Goal: Task Accomplishment & Management: Use online tool/utility

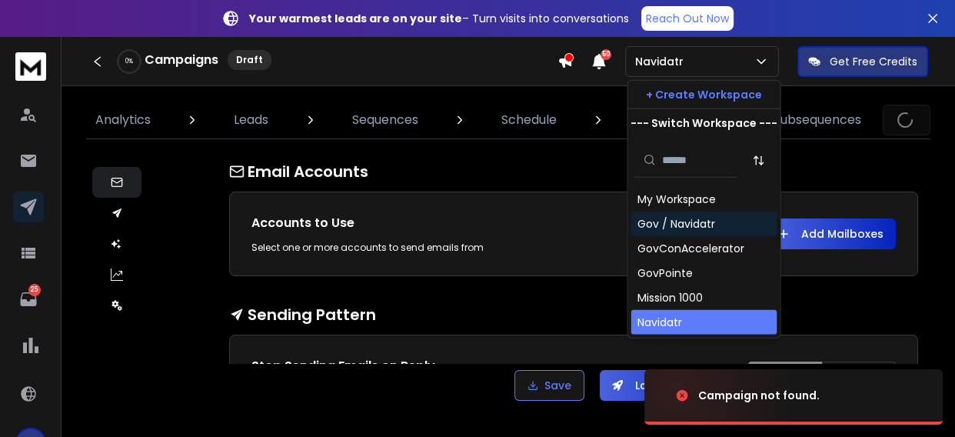
click at [707, 227] on div "Gov / Navidatr" at bounding box center [676, 223] width 78 height 15
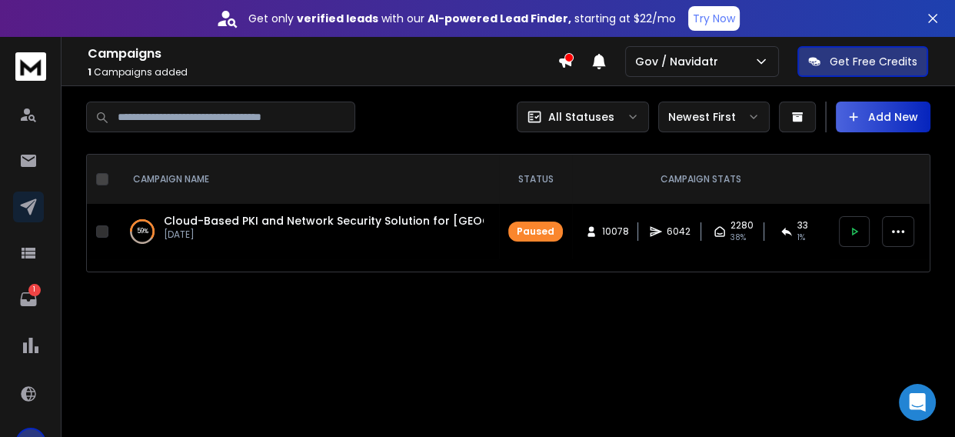
click at [900, 235] on icon "button" at bounding box center [898, 231] width 15 height 15
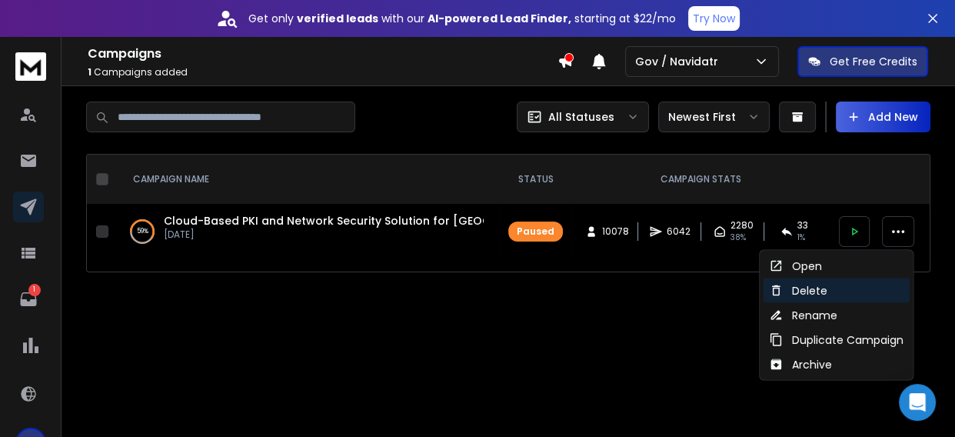
click at [869, 117] on button "Add New" at bounding box center [883, 117] width 95 height 31
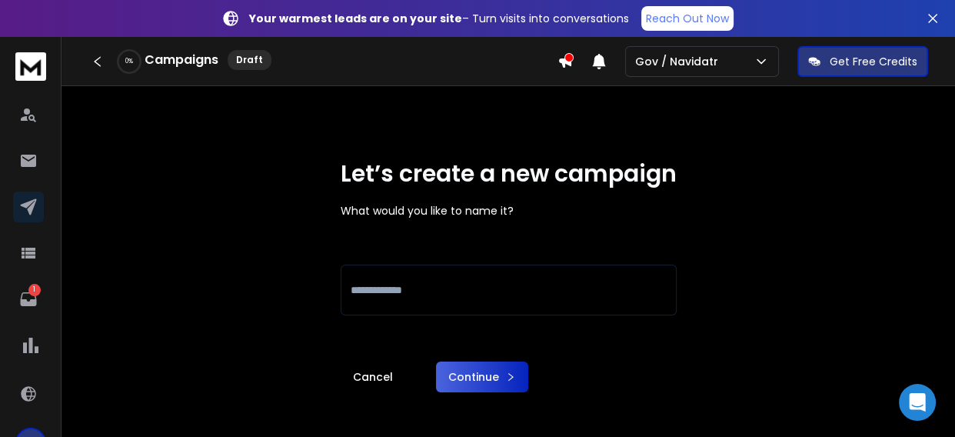
click at [446, 292] on input at bounding box center [509, 290] width 336 height 51
paste input "**********"
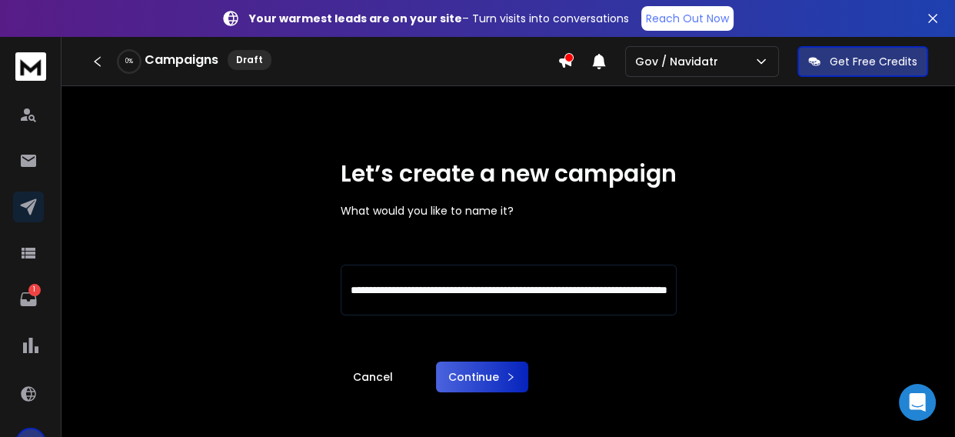
scroll to position [0, 117]
drag, startPoint x: 668, startPoint y: 292, endPoint x: 638, endPoint y: 292, distance: 30.0
click at [638, 292] on input "**********" at bounding box center [508, 290] width 338 height 51
type input "**********"
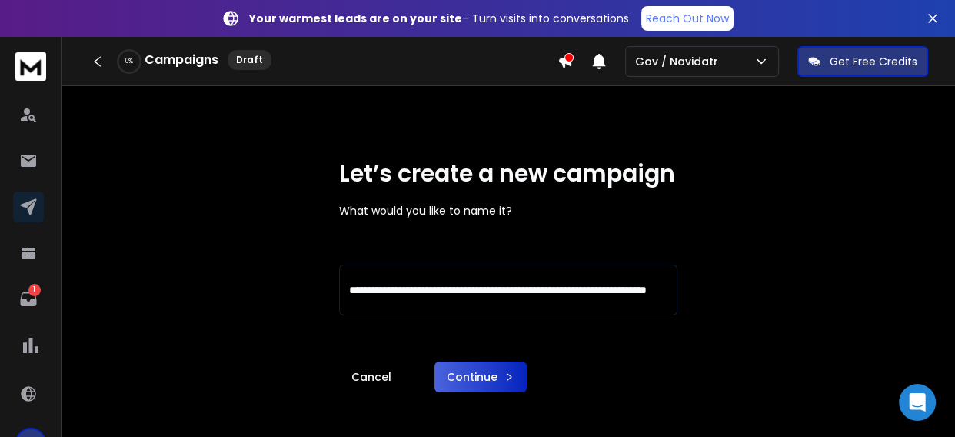
click at [486, 380] on button "Continue" at bounding box center [481, 377] width 92 height 31
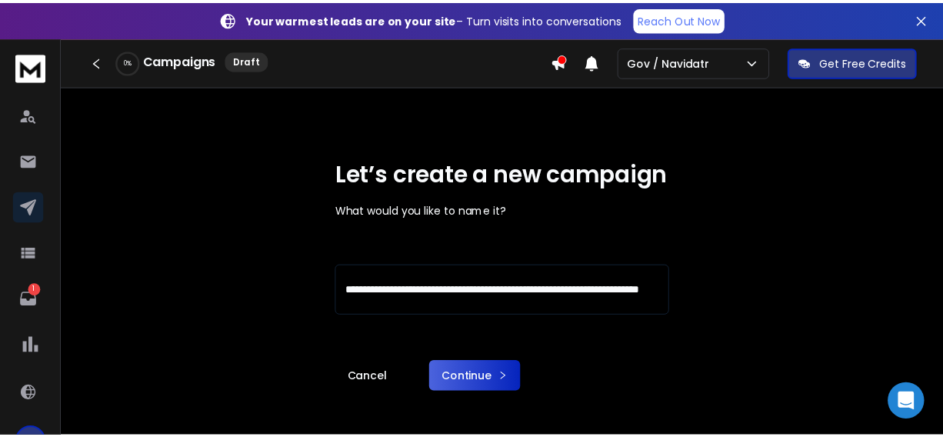
scroll to position [0, 0]
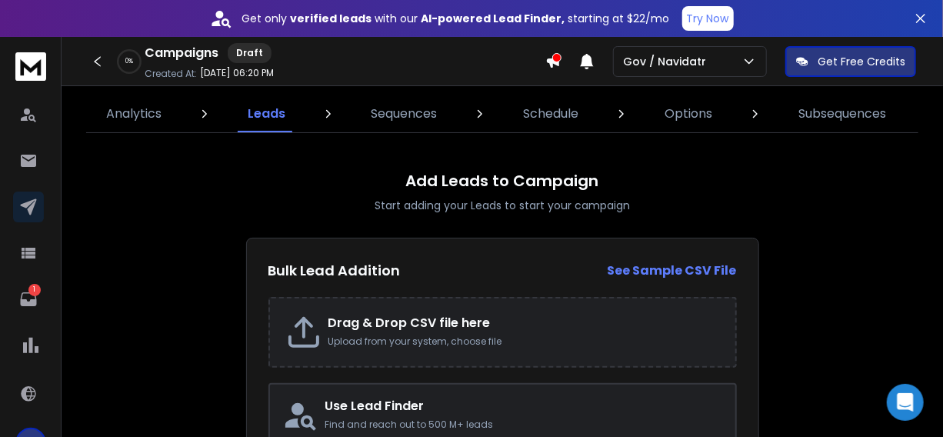
scroll to position [77, 0]
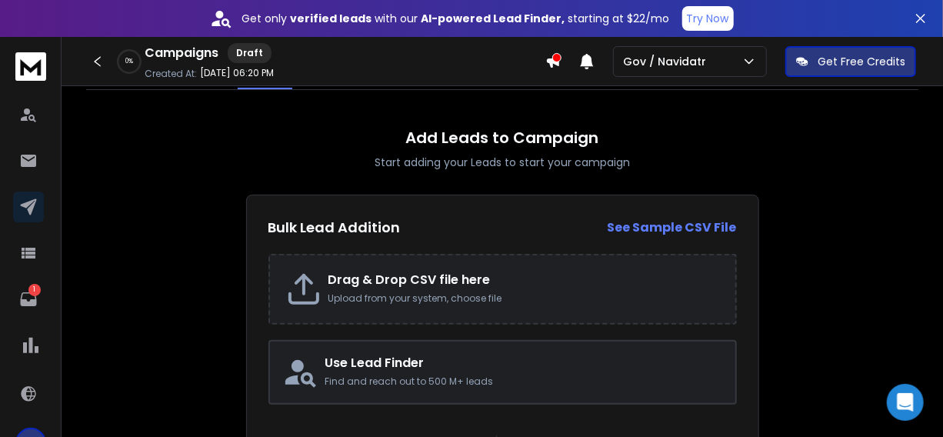
drag, startPoint x: 839, startPoint y: 217, endPoint x: 827, endPoint y: 183, distance: 36.0
click at [827, 183] on div "Add Leads to Campaign Start adding your Leads to start your campaign Bulk Lead …" at bounding box center [502, 356] width 820 height 489
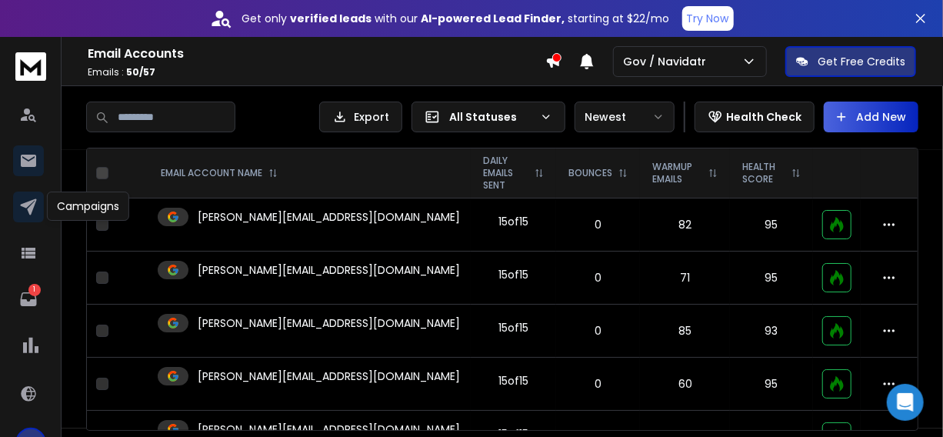
click at [29, 202] on icon at bounding box center [28, 206] width 16 height 16
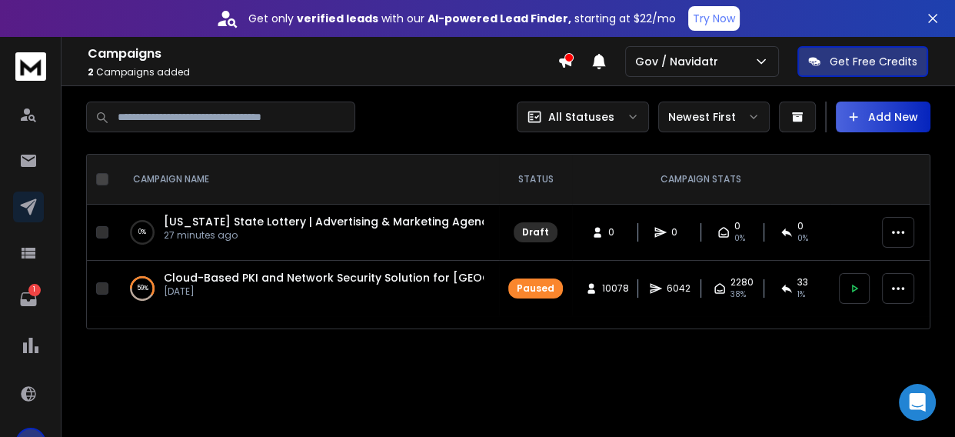
click at [438, 220] on span "California State Lottery | Advertising & Marketing Agency | Proposal Request" at bounding box center [384, 221] width 440 height 15
